Goal: Communication & Community: Answer question/provide support

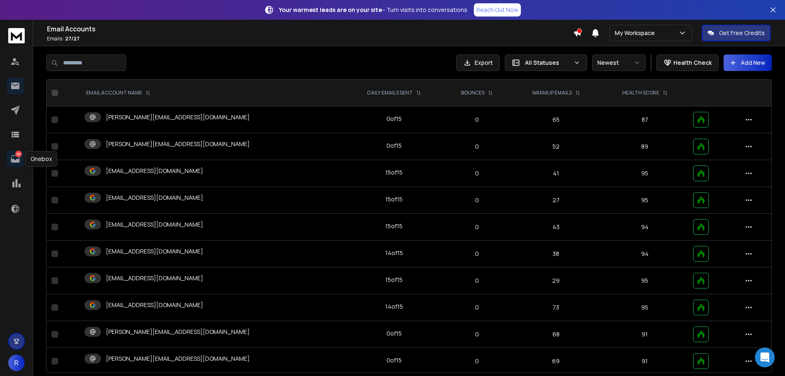
click at [11, 154] on icon at bounding box center [15, 159] width 10 height 10
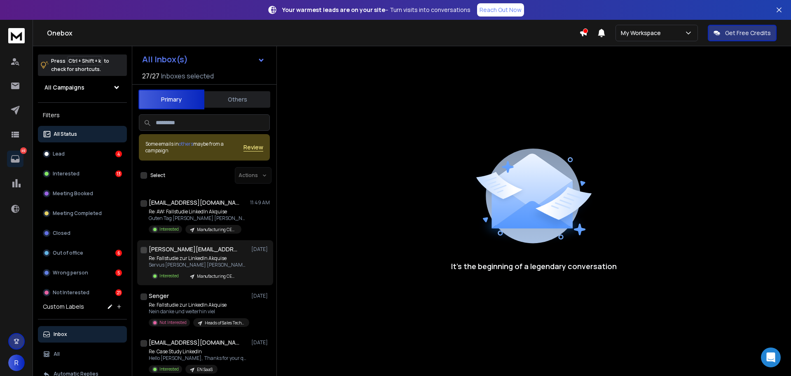
click at [174, 256] on p "Re: Fallstudie zur LinkedIn Akquise" at bounding box center [198, 258] width 99 height 7
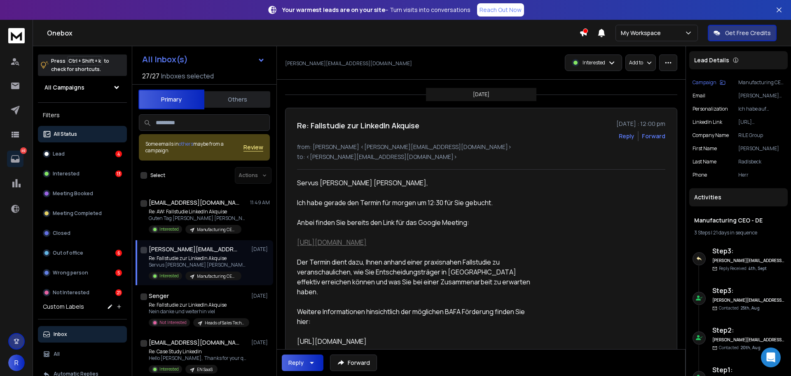
click at [388, 135] on button "Reply" at bounding box center [627, 136] width 16 height 8
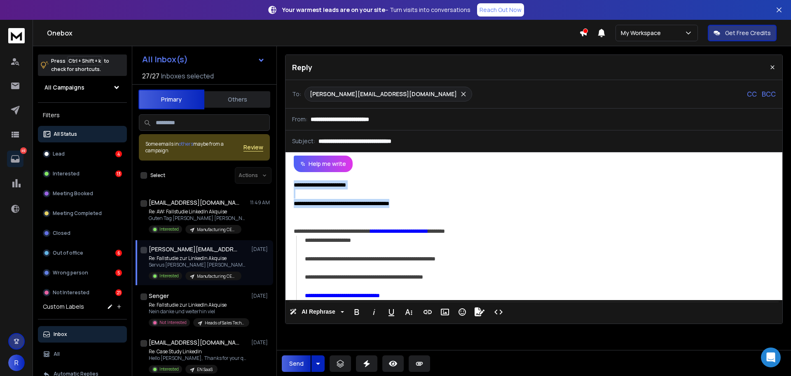
drag, startPoint x: 396, startPoint y: 202, endPoint x: 234, endPoint y: 176, distance: 163.9
click at [234, 176] on div "All Inbox(s) 27 / 27 Inboxes selected Primary Others Some emails in others mayb…" at bounding box center [462, 234] width 660 height 376
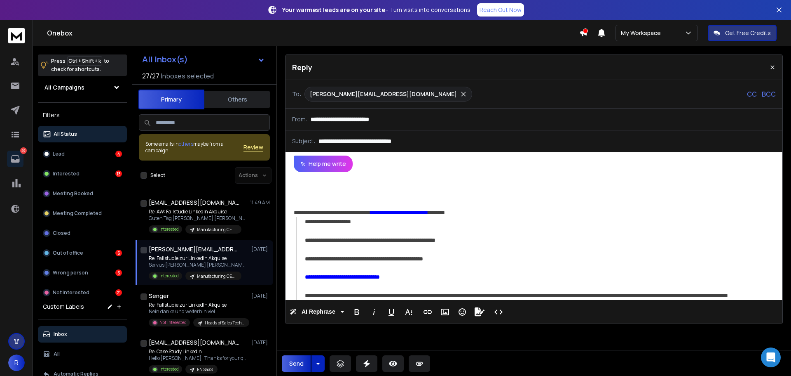
click at [388, 7] on icon at bounding box center [779, 9] width 7 height 7
